Goal: Communication & Community: Answer question/provide support

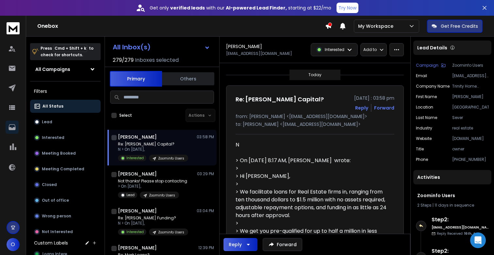
click at [183, 76] on button "Others" at bounding box center [188, 79] width 52 height 14
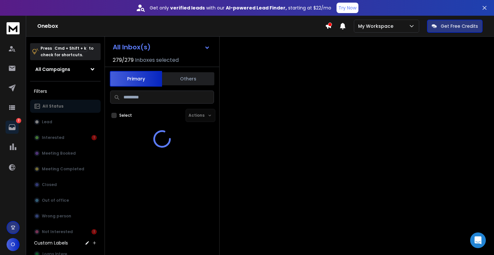
click at [143, 77] on button "Primary" at bounding box center [136, 79] width 52 height 16
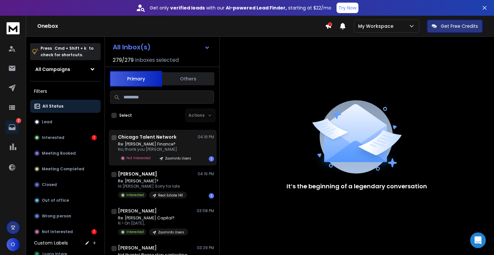
click at [169, 139] on h1 "Chicago Talent Network" at bounding box center [147, 137] width 58 height 7
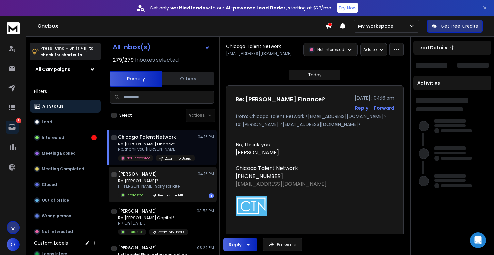
click at [169, 167] on div "[PERSON_NAME] 04:16 PM Re: [PERSON_NAME]? Hi [PERSON_NAME] Sorry for late Inter…" at bounding box center [163, 185] width 108 height 36
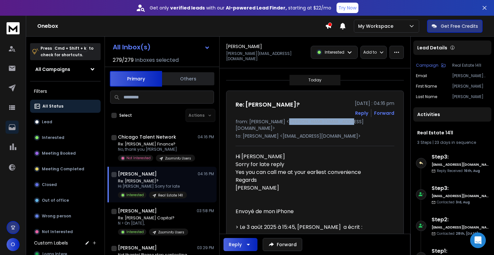
drag, startPoint x: 282, startPoint y: 114, endPoint x: 341, endPoint y: 114, distance: 58.8
click at [341, 118] on p "from: [PERSON_NAME] <[PERSON_NAME][EMAIL_ADDRESS][DOMAIN_NAME]>" at bounding box center [315, 124] width 159 height 13
copy p "[PERSON_NAME][EMAIL_ADDRESS][DOMAIN_NAME]"
click at [459, 89] on div "Campaign Real Estate 141l Email [PERSON_NAME][EMAIL_ADDRESS][DOMAIN_NAME] First…" at bounding box center [452, 81] width 78 height 52
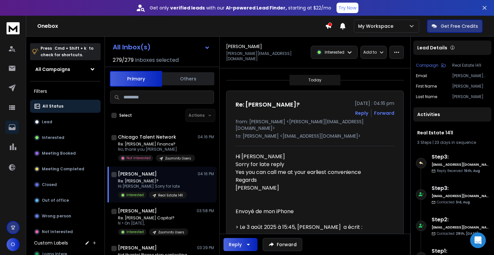
click at [458, 86] on p "[PERSON_NAME]" at bounding box center [470, 86] width 37 height 5
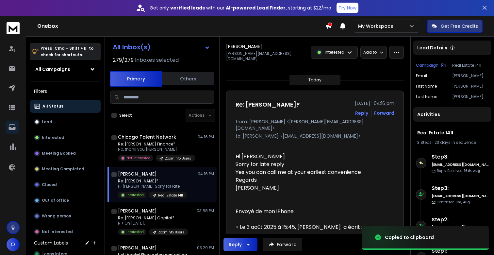
click at [244, 242] on icon "button" at bounding box center [248, 244] width 8 height 8
click at [233, 244] on div "Reply" at bounding box center [235, 244] width 13 height 7
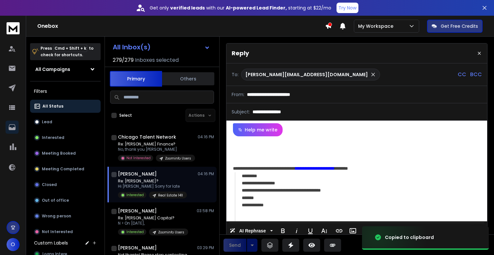
click at [331, 82] on div "To: [PERSON_NAME][EMAIL_ADDRESS][DOMAIN_NAME] CC BCC" at bounding box center [356, 74] width 261 height 22
click at [383, 78] on input at bounding box center [406, 75] width 46 height 12
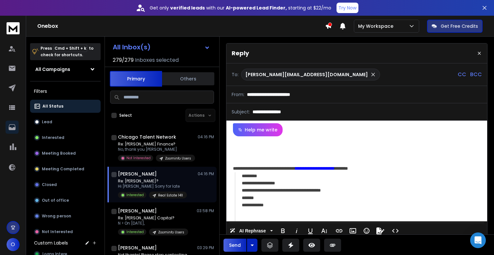
paste input "**********"
type input "**********"
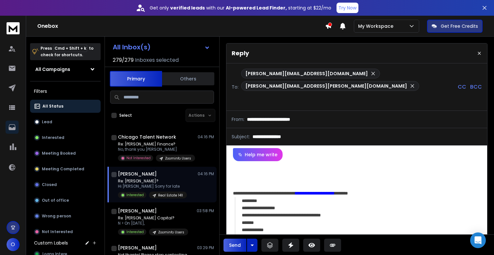
click at [284, 161] on div "**********" at bounding box center [356, 203] width 261 height 85
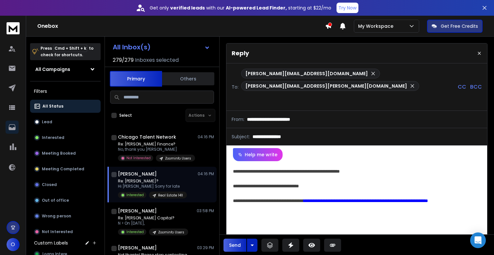
click at [228, 244] on button "Send" at bounding box center [234, 245] width 23 height 13
